Goal: Check status

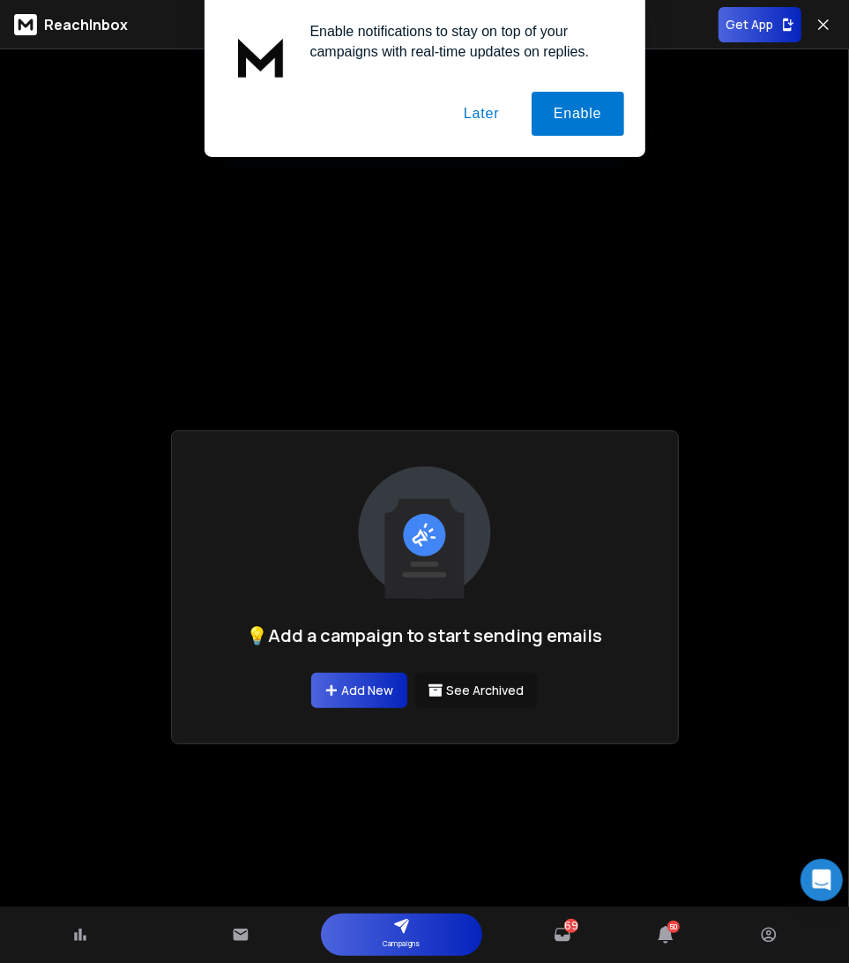
click at [112, 247] on div "💡Add a campaign to start sending emails Add New See Archived" at bounding box center [424, 587] width 849 height 850
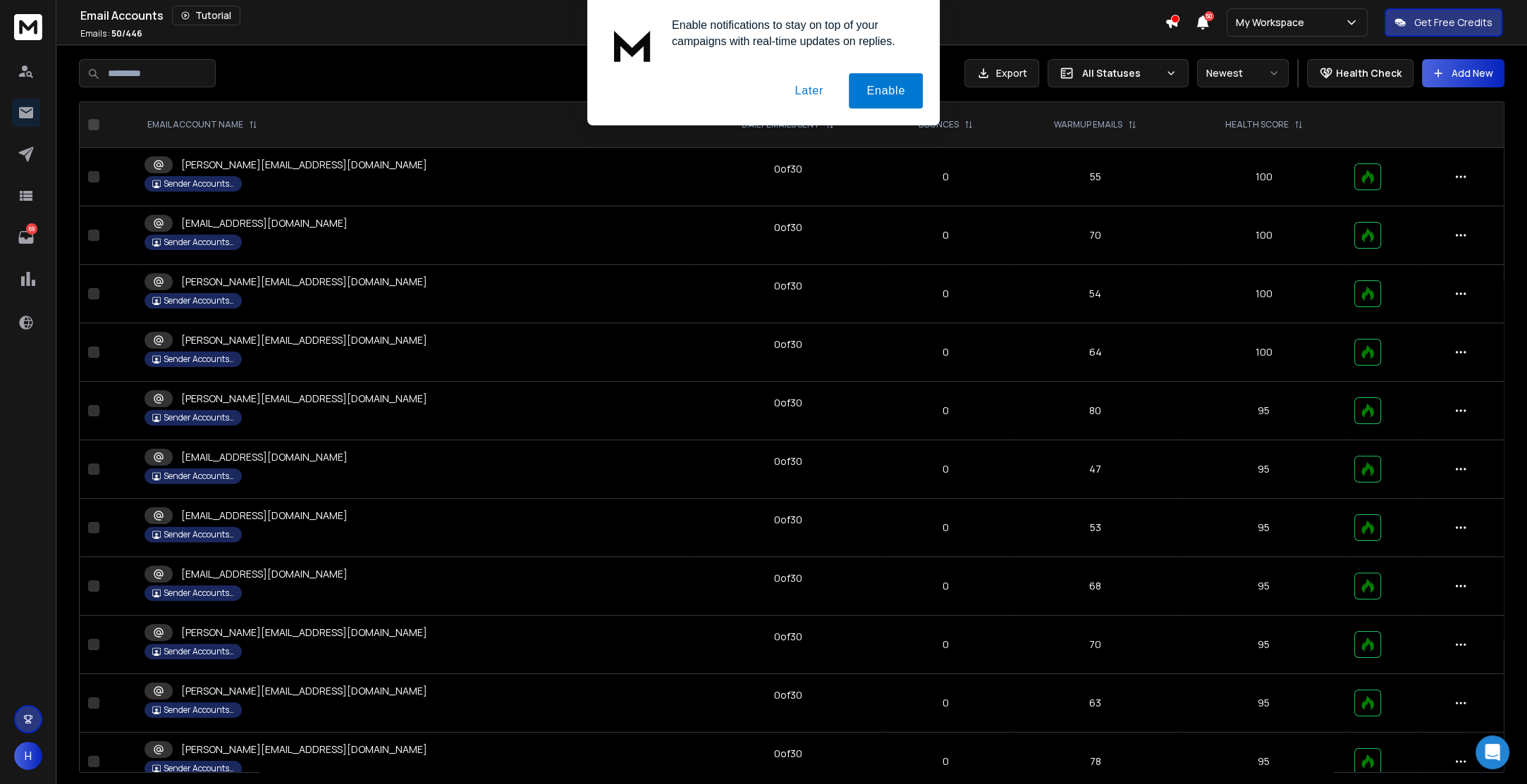
click at [813, 92] on button "Later" at bounding box center [808, 91] width 63 height 35
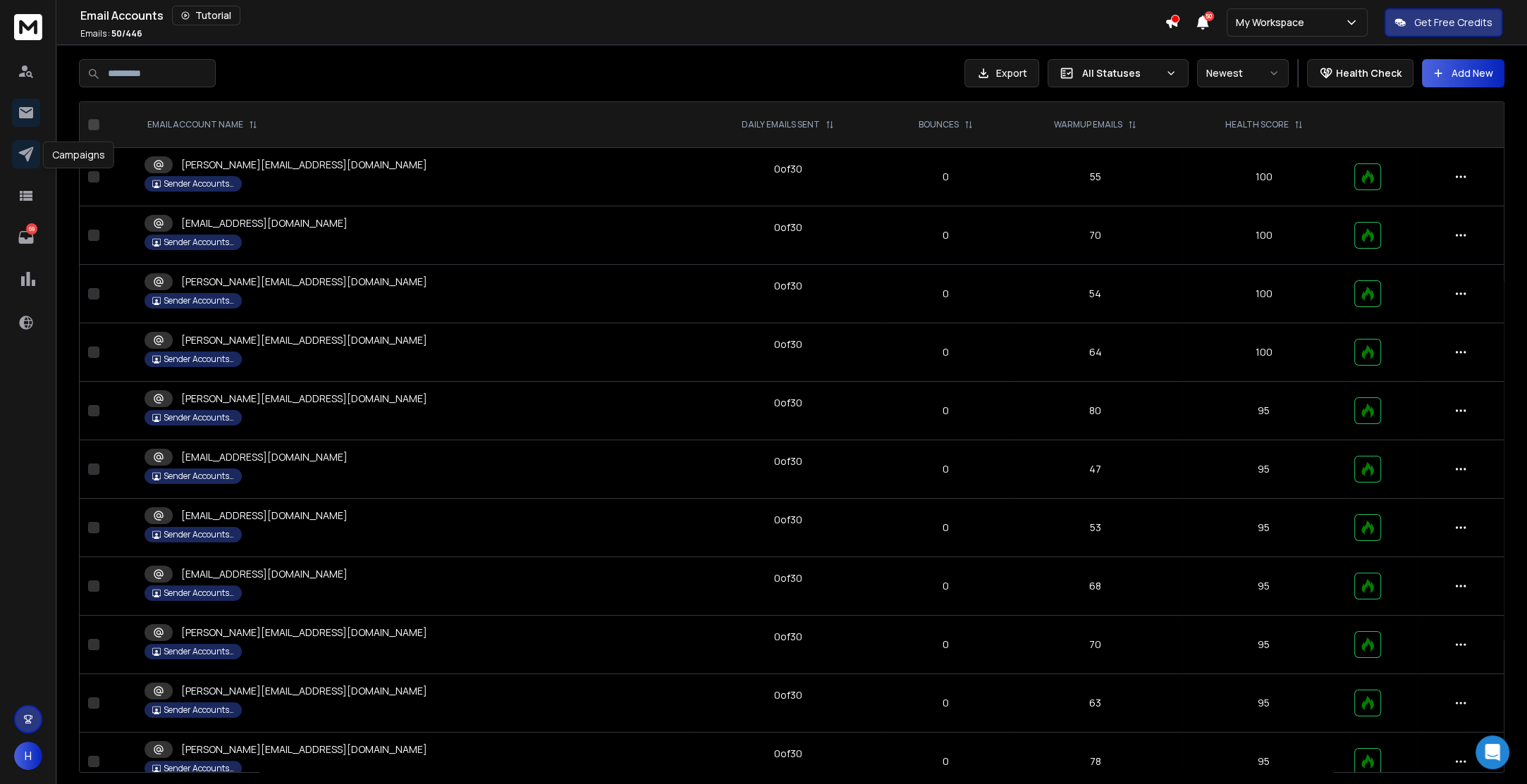
click at [28, 159] on icon at bounding box center [26, 154] width 15 height 15
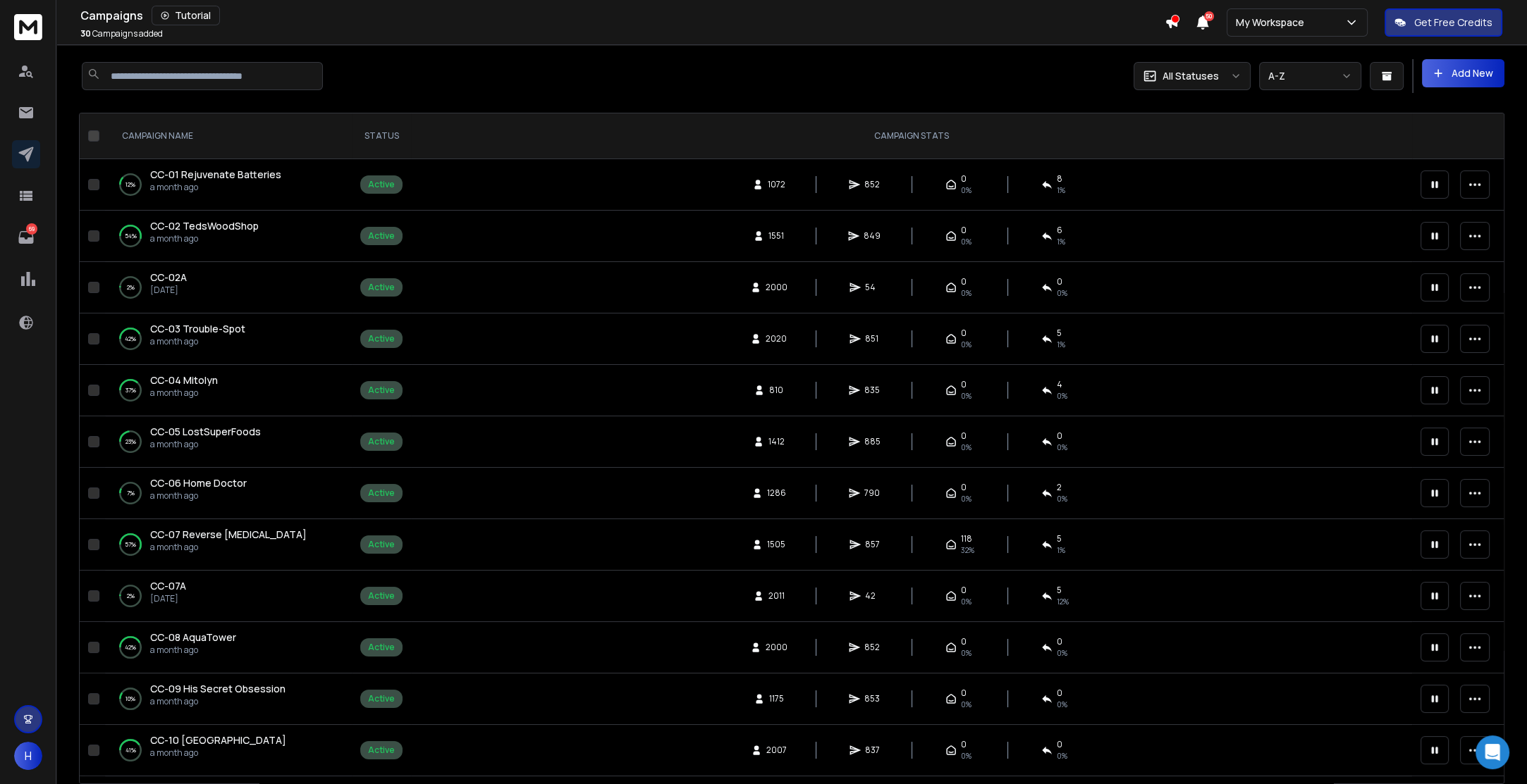
click at [198, 336] on p "a month ago" at bounding box center [197, 342] width 95 height 11
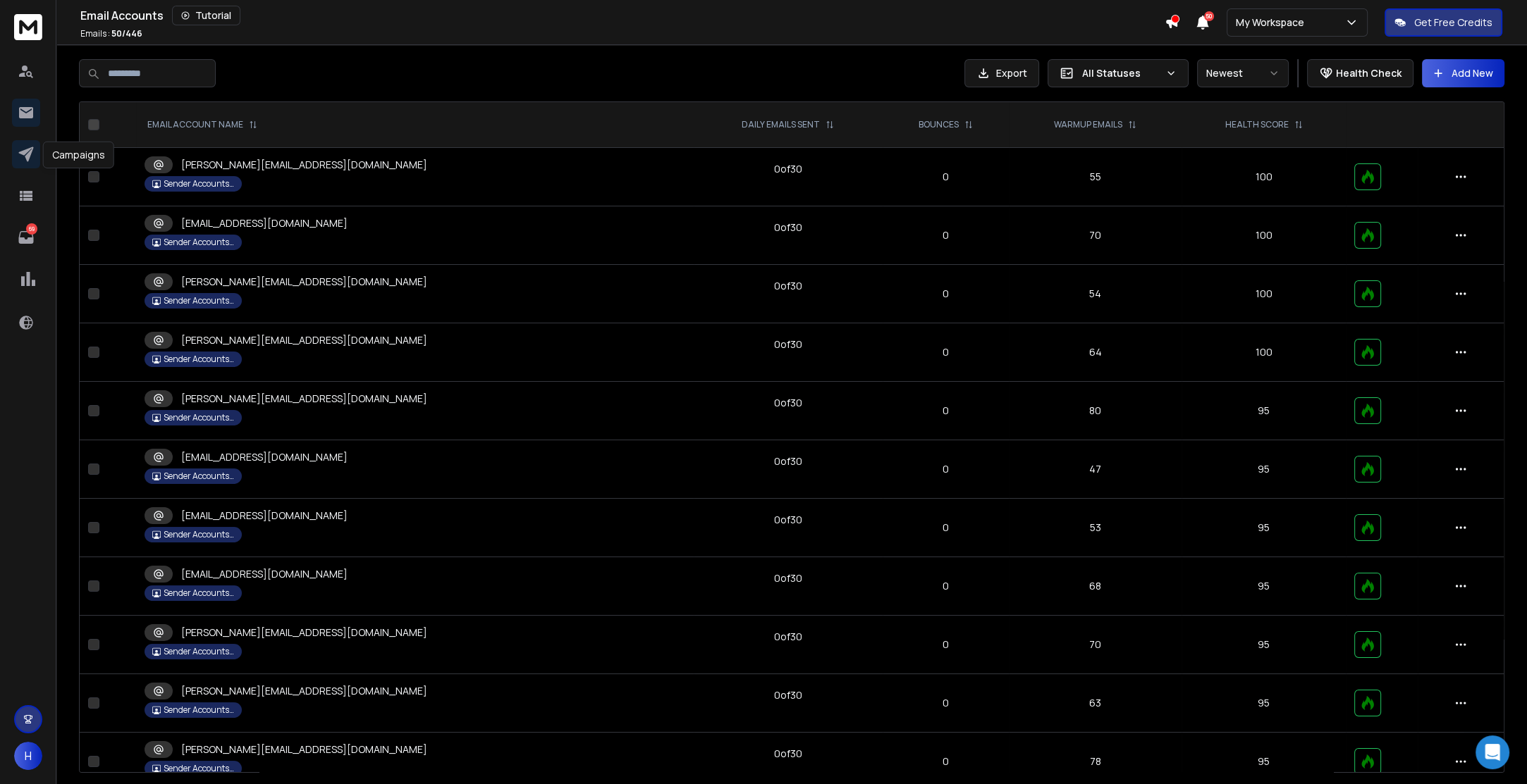
click at [30, 152] on icon at bounding box center [26, 154] width 15 height 15
